Goal: Task Accomplishment & Management: Manage account settings

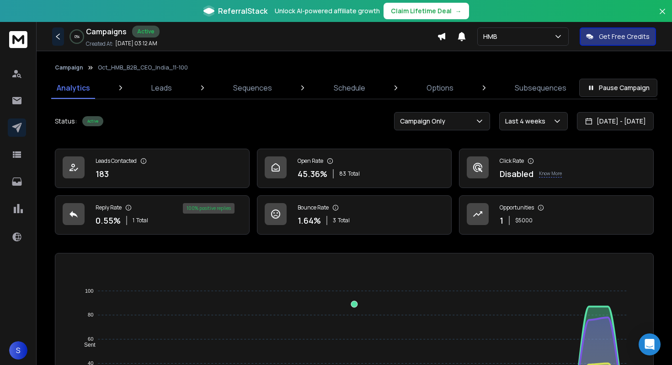
click at [56, 43] on button at bounding box center [58, 36] width 12 height 18
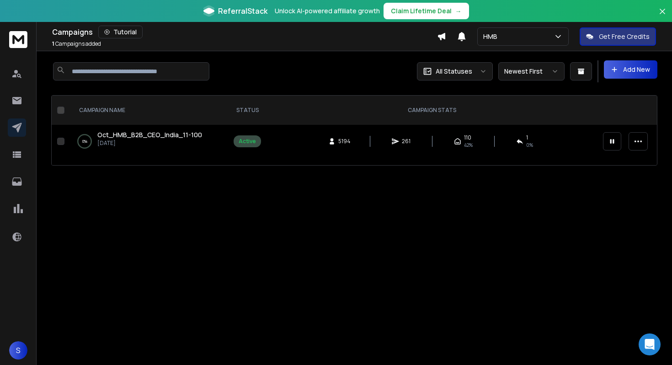
click at [188, 136] on span "Oct_HMB_B2B_CEO_India_11-100" at bounding box center [149, 134] width 105 height 9
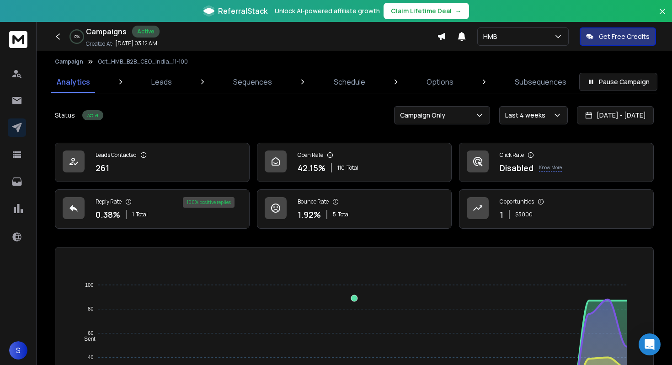
scroll to position [4, 0]
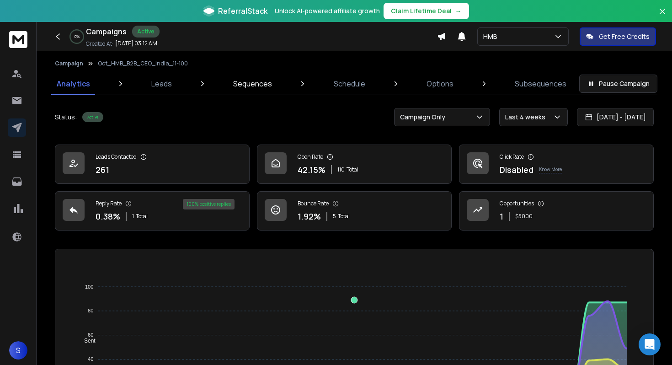
click at [262, 84] on p "Sequences" at bounding box center [252, 83] width 39 height 11
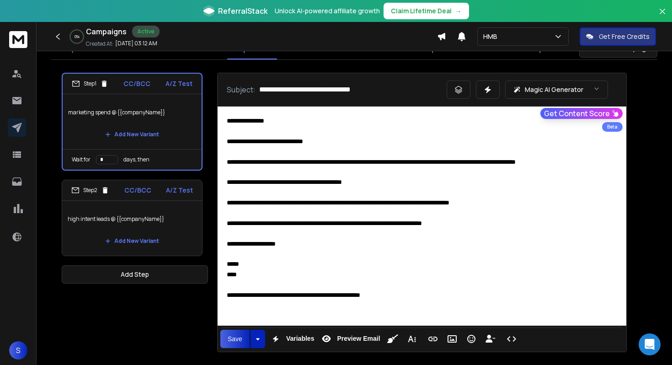
click at [285, 239] on div "**********" at bounding box center [422, 228] width 391 height 21
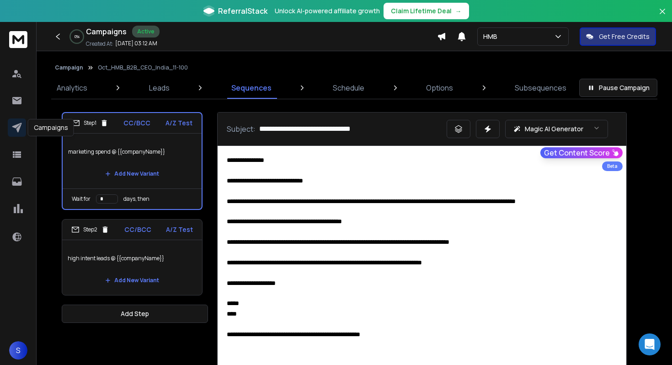
click at [11, 135] on link at bounding box center [17, 127] width 18 height 18
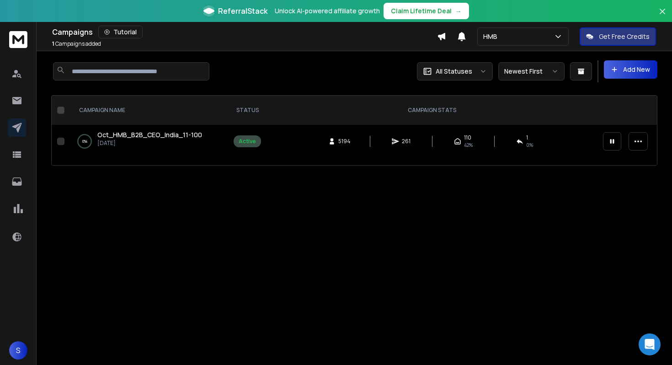
click at [288, 141] on div "5194 261 110 42 % 1 0 %" at bounding box center [432, 141] width 320 height 15
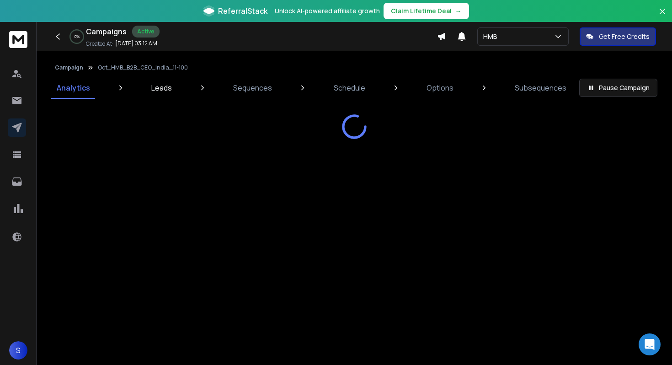
click at [168, 82] on p "Leads" at bounding box center [161, 87] width 21 height 11
click at [255, 89] on p "Sequences" at bounding box center [252, 87] width 39 height 11
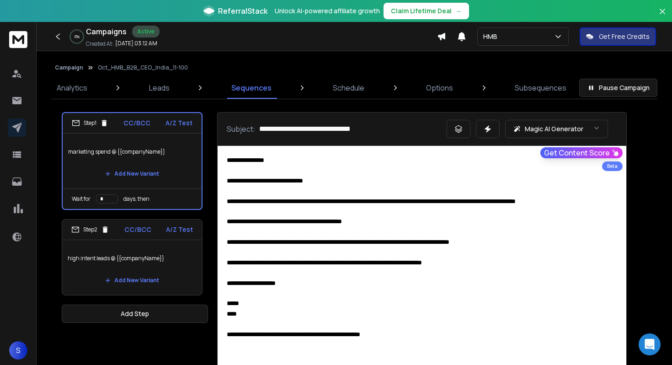
scroll to position [112, 0]
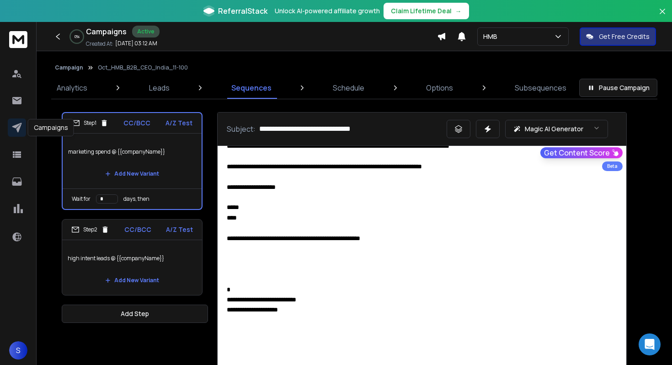
click at [21, 123] on icon at bounding box center [16, 127] width 11 height 11
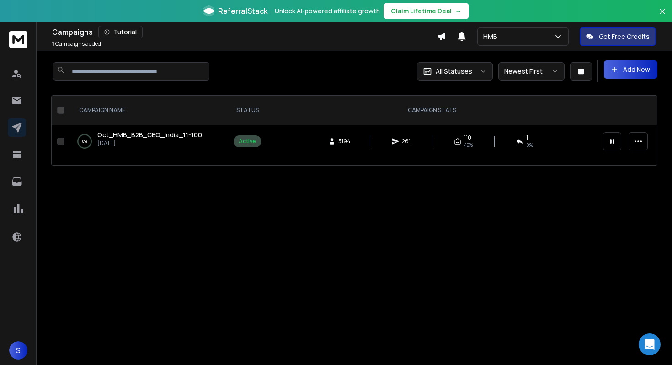
click at [136, 138] on span "Oct_HMB_B2B_CEO_India_11-100" at bounding box center [149, 134] width 105 height 9
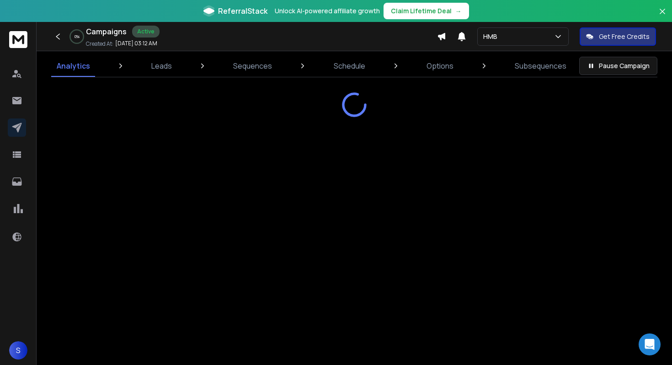
scroll to position [22, 0]
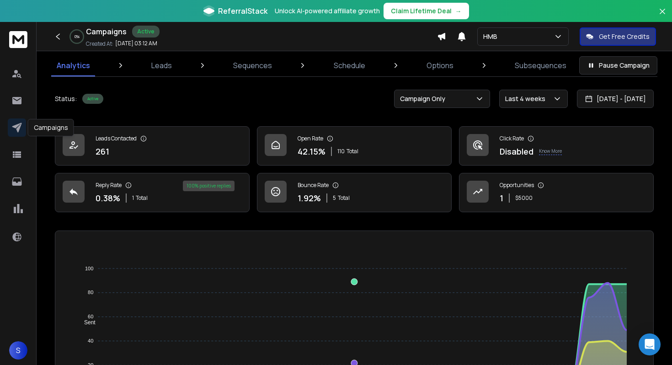
click at [17, 125] on icon at bounding box center [17, 128] width 10 height 10
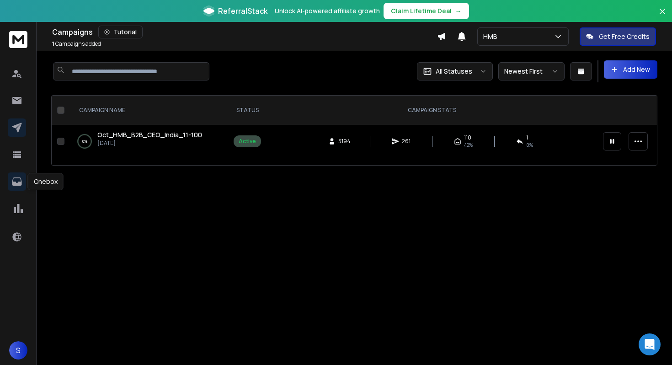
click at [17, 179] on icon at bounding box center [16, 181] width 11 height 11
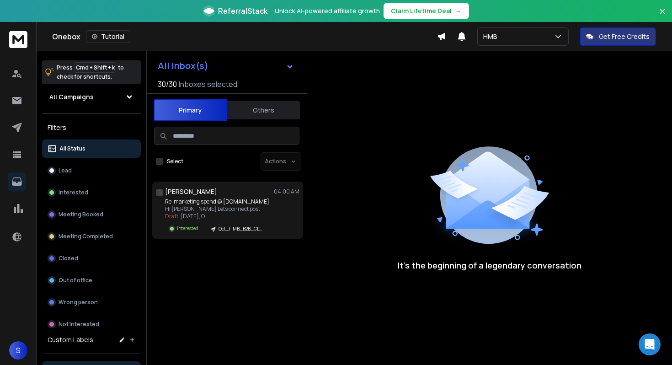
click at [201, 199] on p "Re: marketing spend @ [DOMAIN_NAME]" at bounding box center [217, 201] width 104 height 7
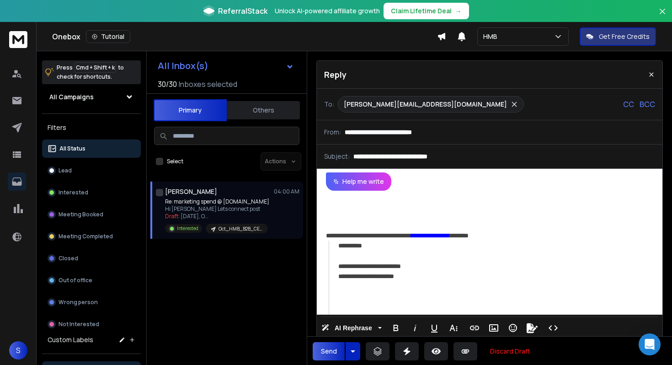
click at [370, 205] on div at bounding box center [488, 205] width 325 height 10
click at [218, 197] on div "[PERSON_NAME] 04:00 AM Re: marketing spend @ [DOMAIN_NAME] Hi [PERSON_NAME] Let…" at bounding box center [232, 210] width 134 height 46
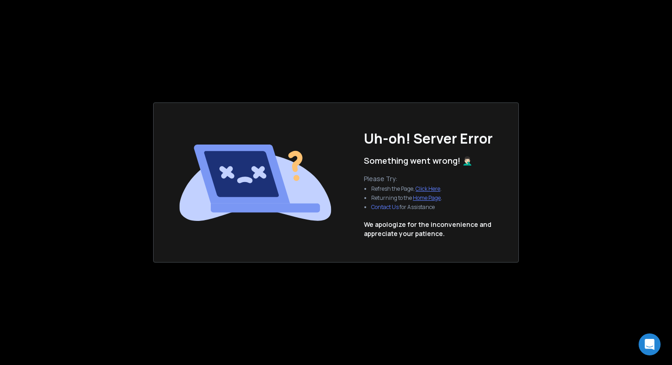
click at [291, 64] on div "Uh-oh! Server Error Something went wrong! 🤦🏻‍♂️ Please Try: Refresh the Page, C…" at bounding box center [336, 182] width 672 height 365
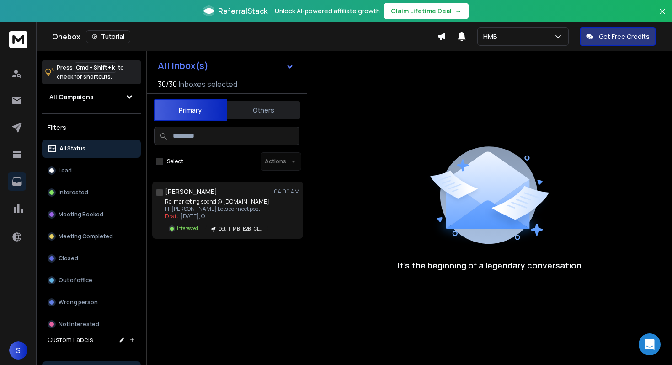
click at [209, 207] on p "Hi [PERSON_NAME] Lets connect post" at bounding box center [217, 208] width 104 height 7
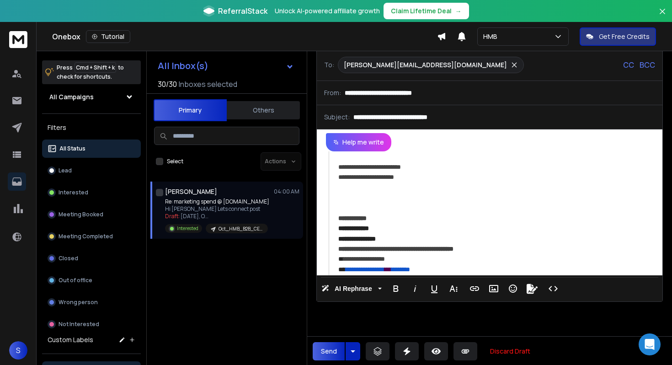
scroll to position [23, 0]
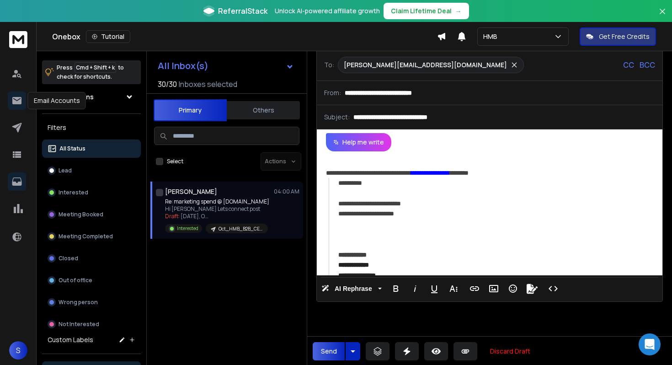
click at [18, 97] on icon at bounding box center [16, 100] width 9 height 7
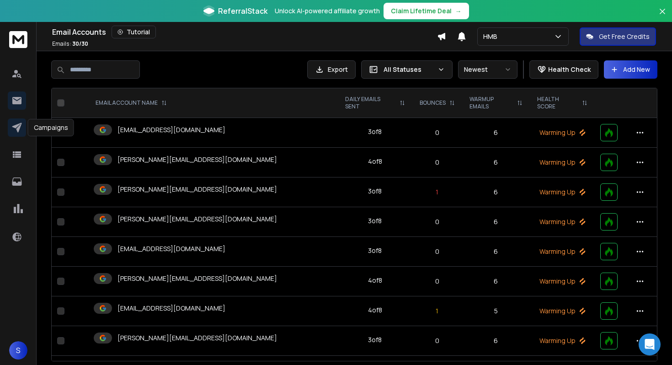
click at [16, 131] on icon at bounding box center [16, 127] width 11 height 11
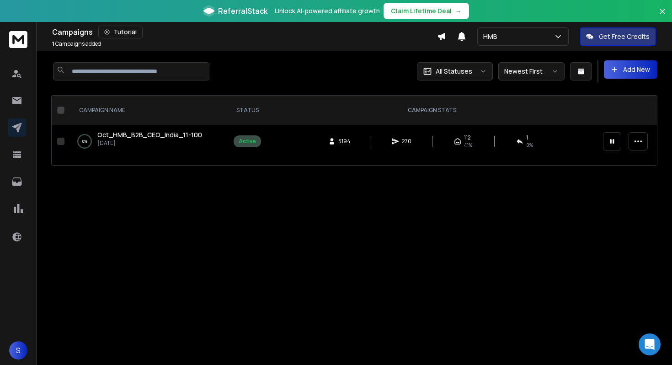
click at [165, 135] on span "Oct_HMB_B2B_CEO_India_11-100" at bounding box center [149, 134] width 105 height 9
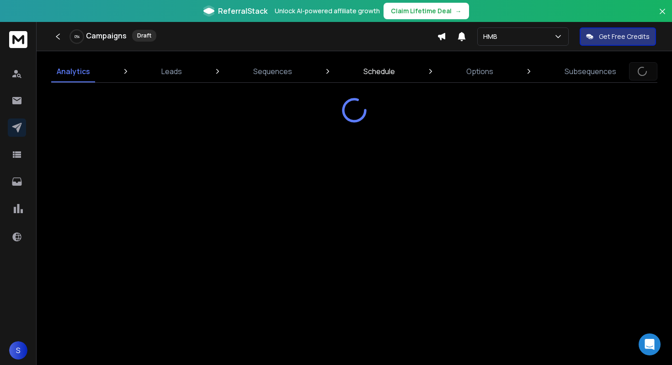
click at [368, 71] on p "Schedule" at bounding box center [380, 71] width 32 height 11
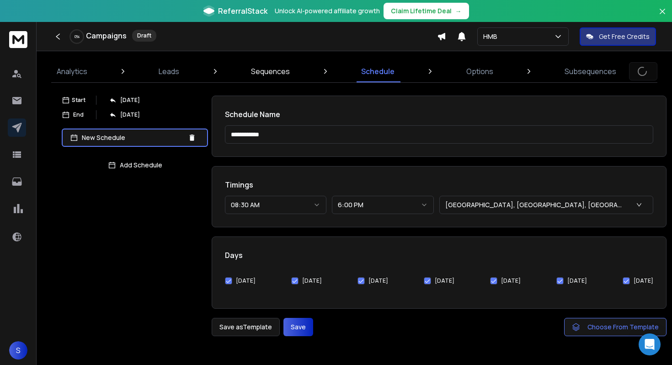
click at [292, 73] on link "Sequences" at bounding box center [271, 71] width 50 height 22
click at [273, 74] on p "Sequences" at bounding box center [270, 71] width 39 height 11
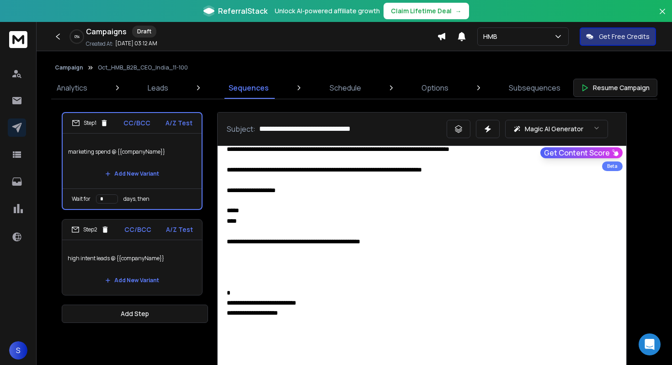
scroll to position [112, 0]
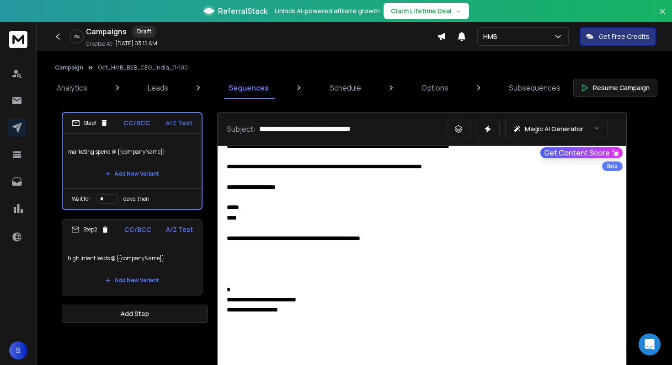
click at [262, 257] on div "**********" at bounding box center [422, 248] width 391 height 92
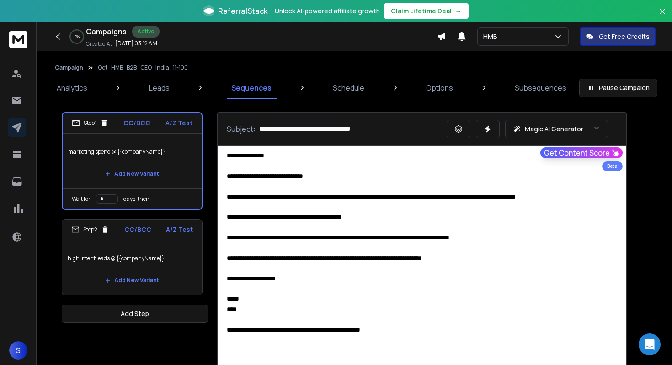
scroll to position [0, 0]
